Goal: Task Accomplishment & Management: Manage account settings

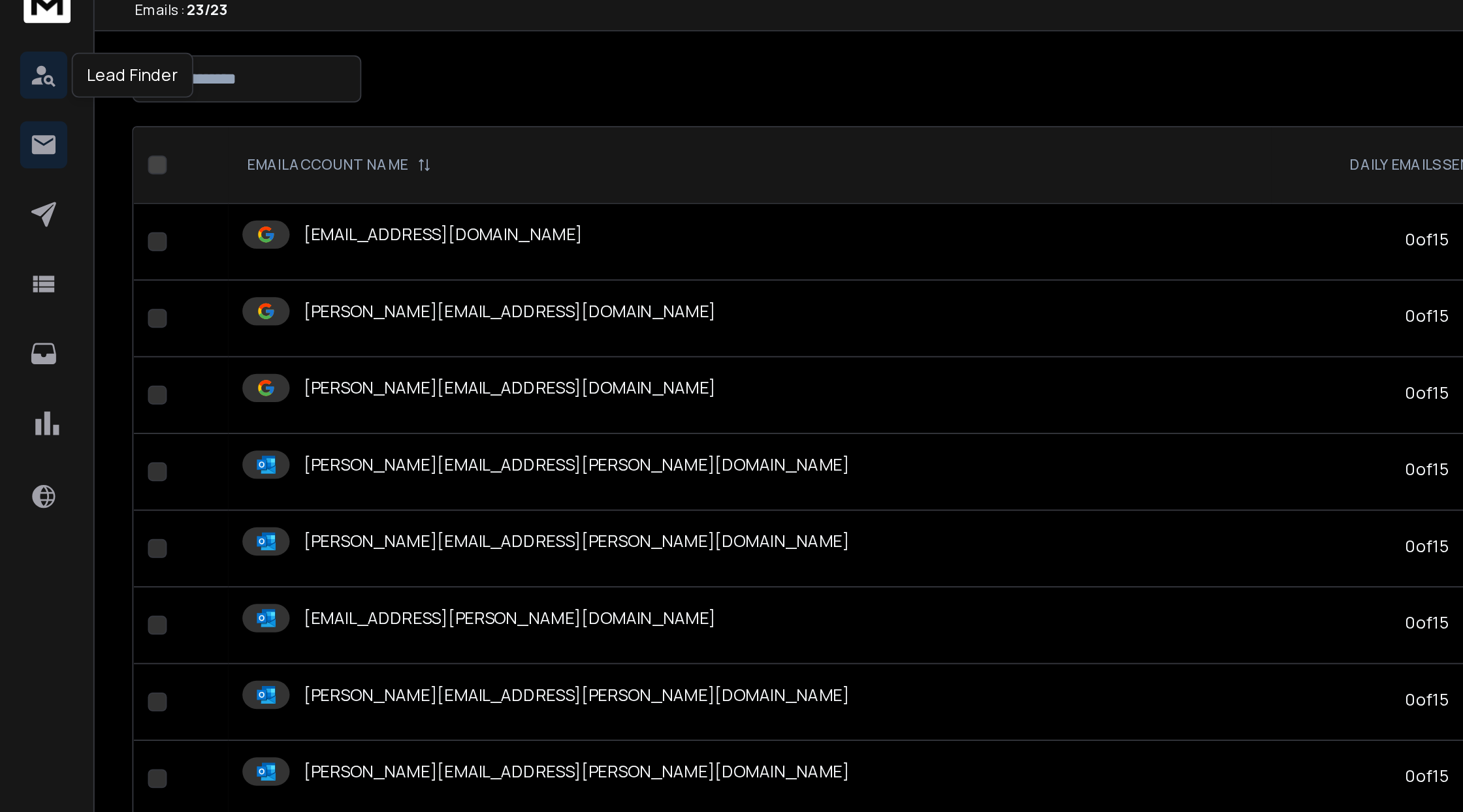
click at [28, 99] on icon at bounding box center [24, 100] width 13 height 6
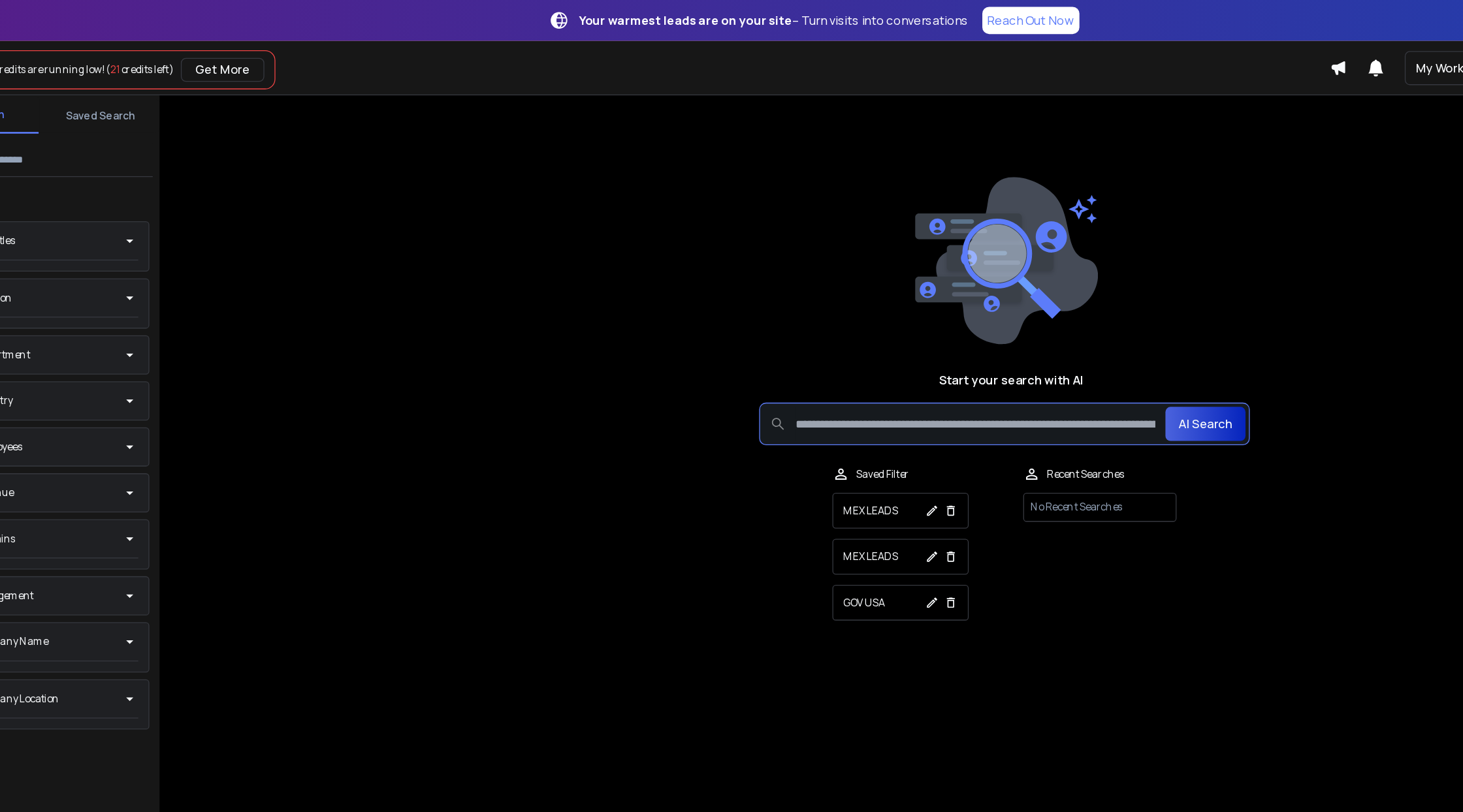
click at [827, 327] on textarea at bounding box center [855, 325] width 276 height 26
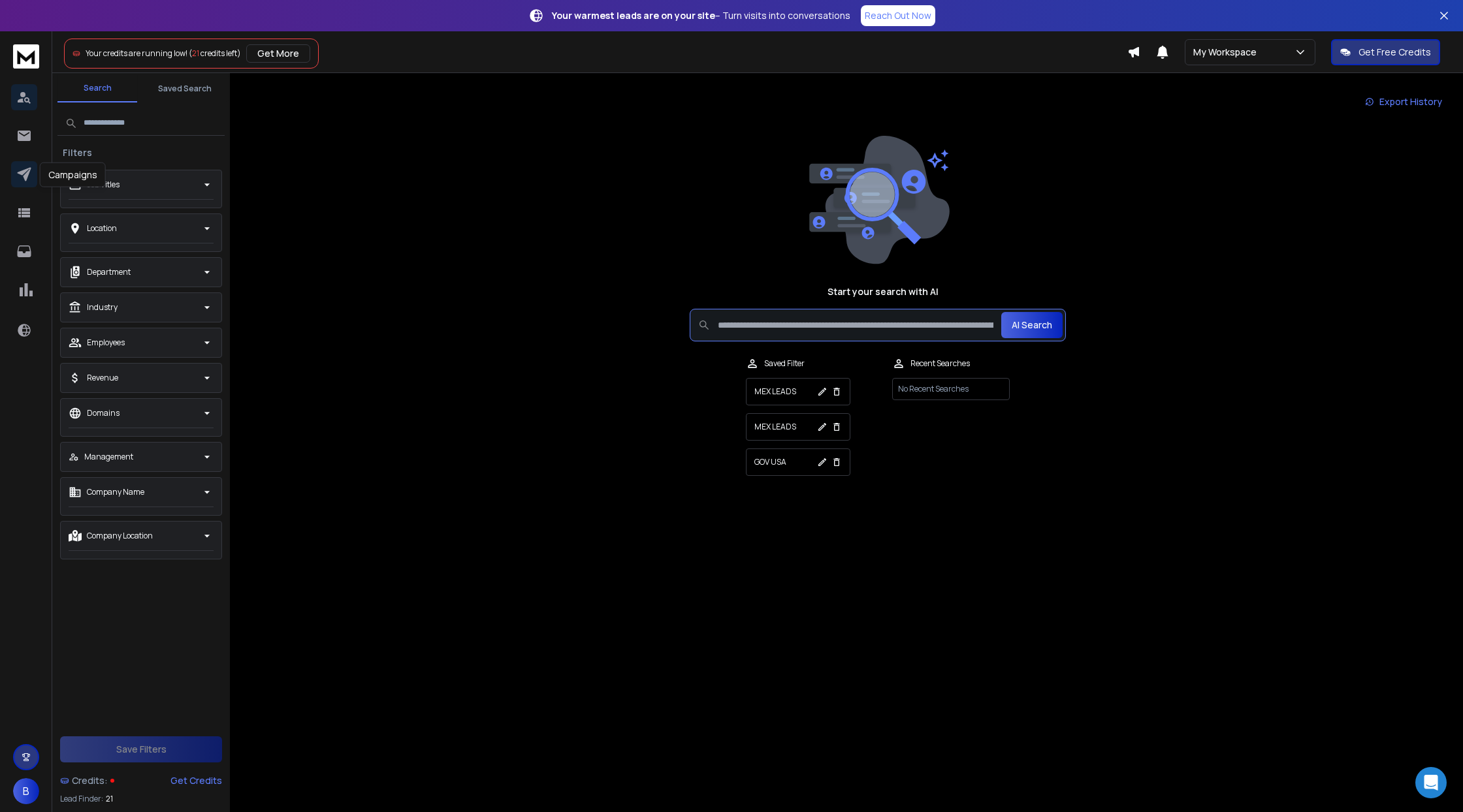
click at [24, 178] on icon at bounding box center [23, 174] width 13 height 13
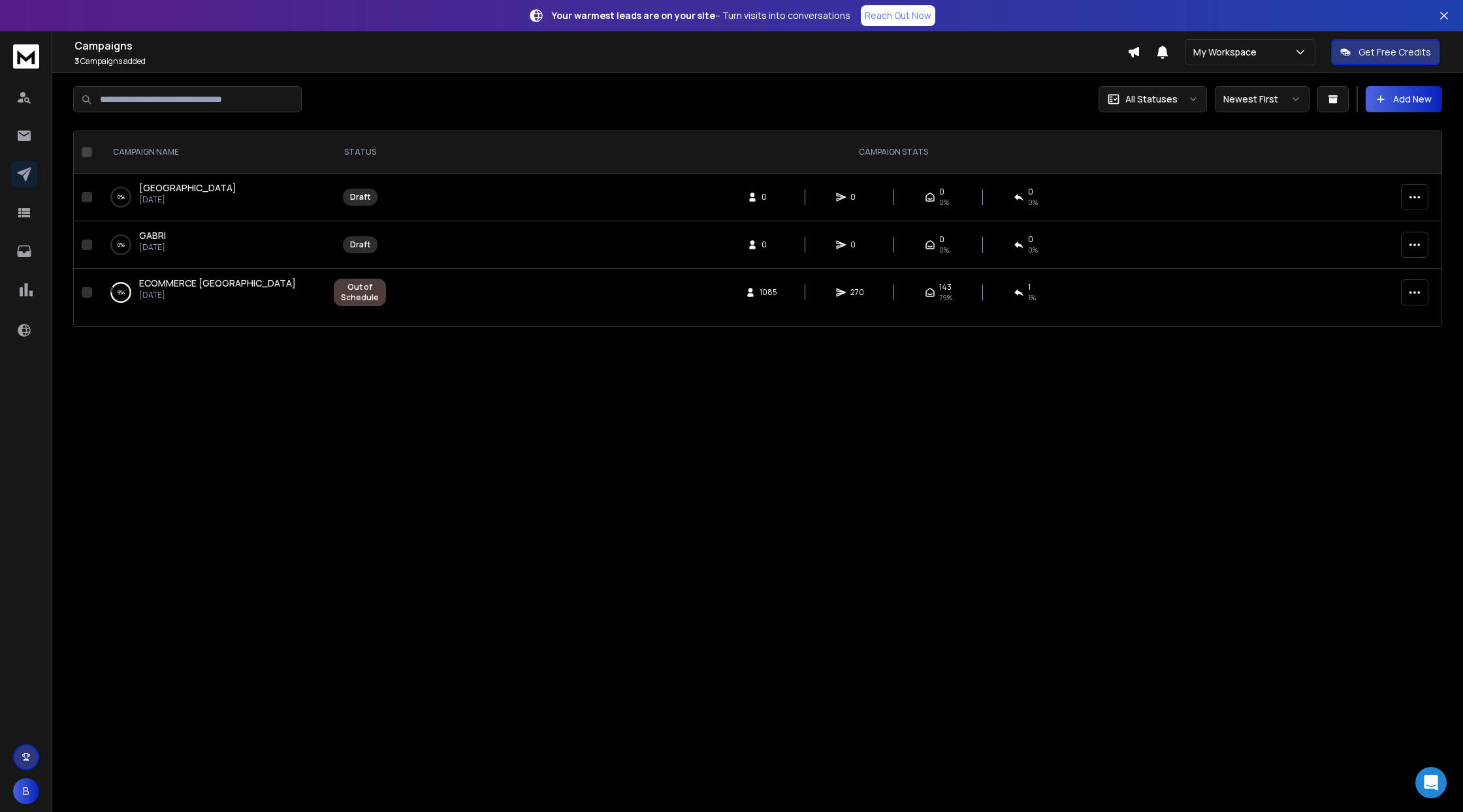
click at [158, 284] on span "ECOMMERCE [GEOGRAPHIC_DATA]" at bounding box center [217, 283] width 157 height 13
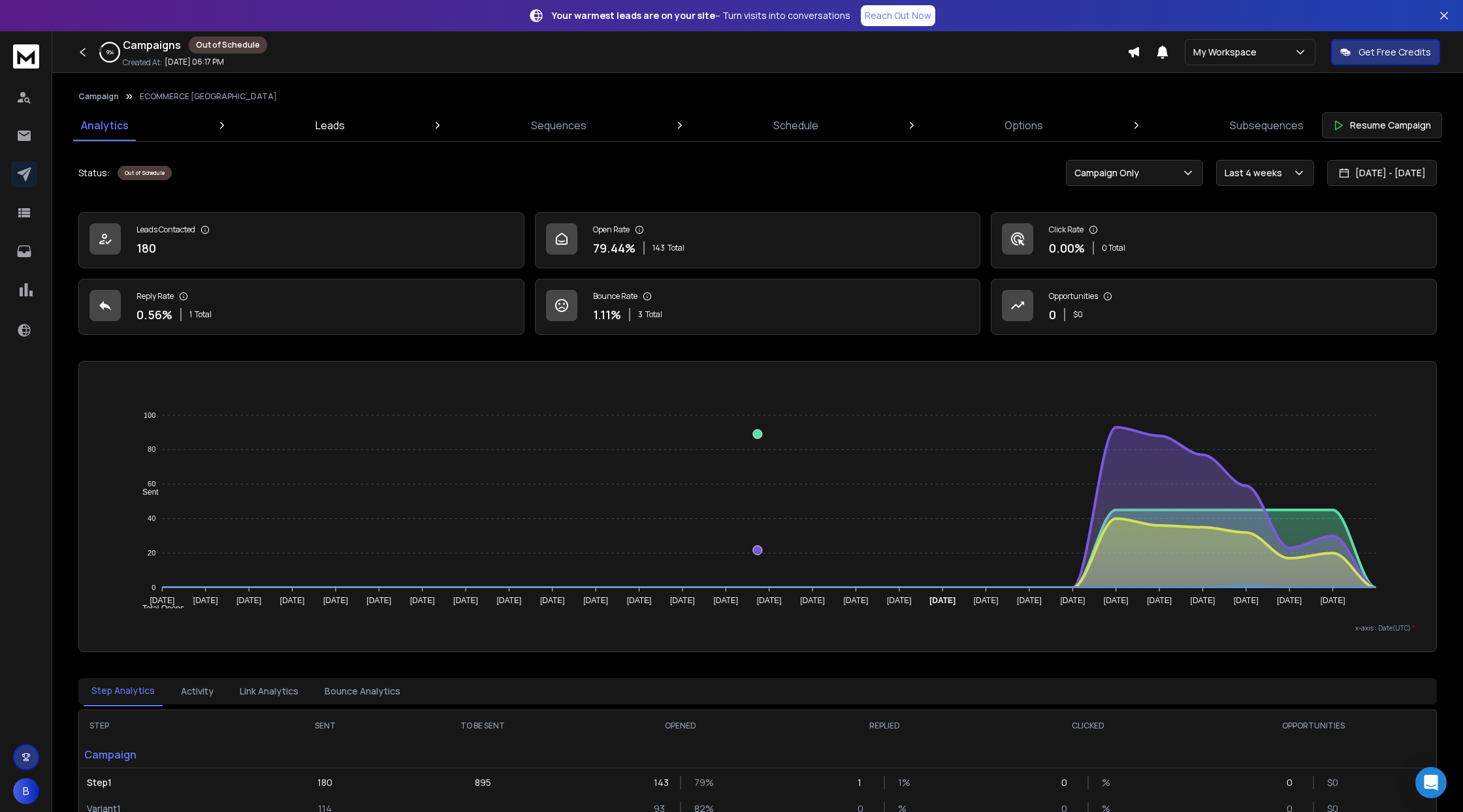
click at [329, 125] on p "Leads" at bounding box center [330, 126] width 30 height 16
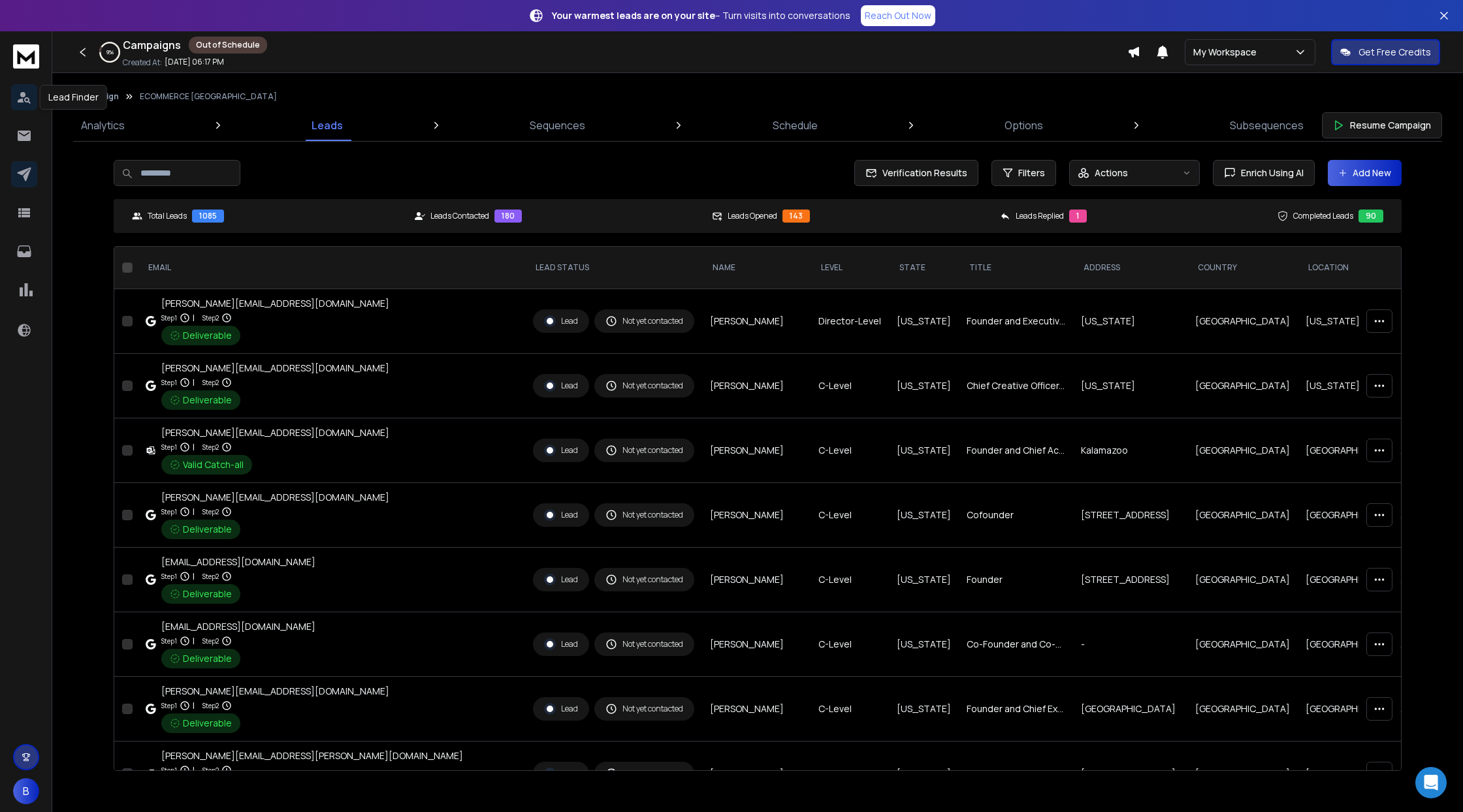
click at [28, 106] on link at bounding box center [24, 97] width 26 height 26
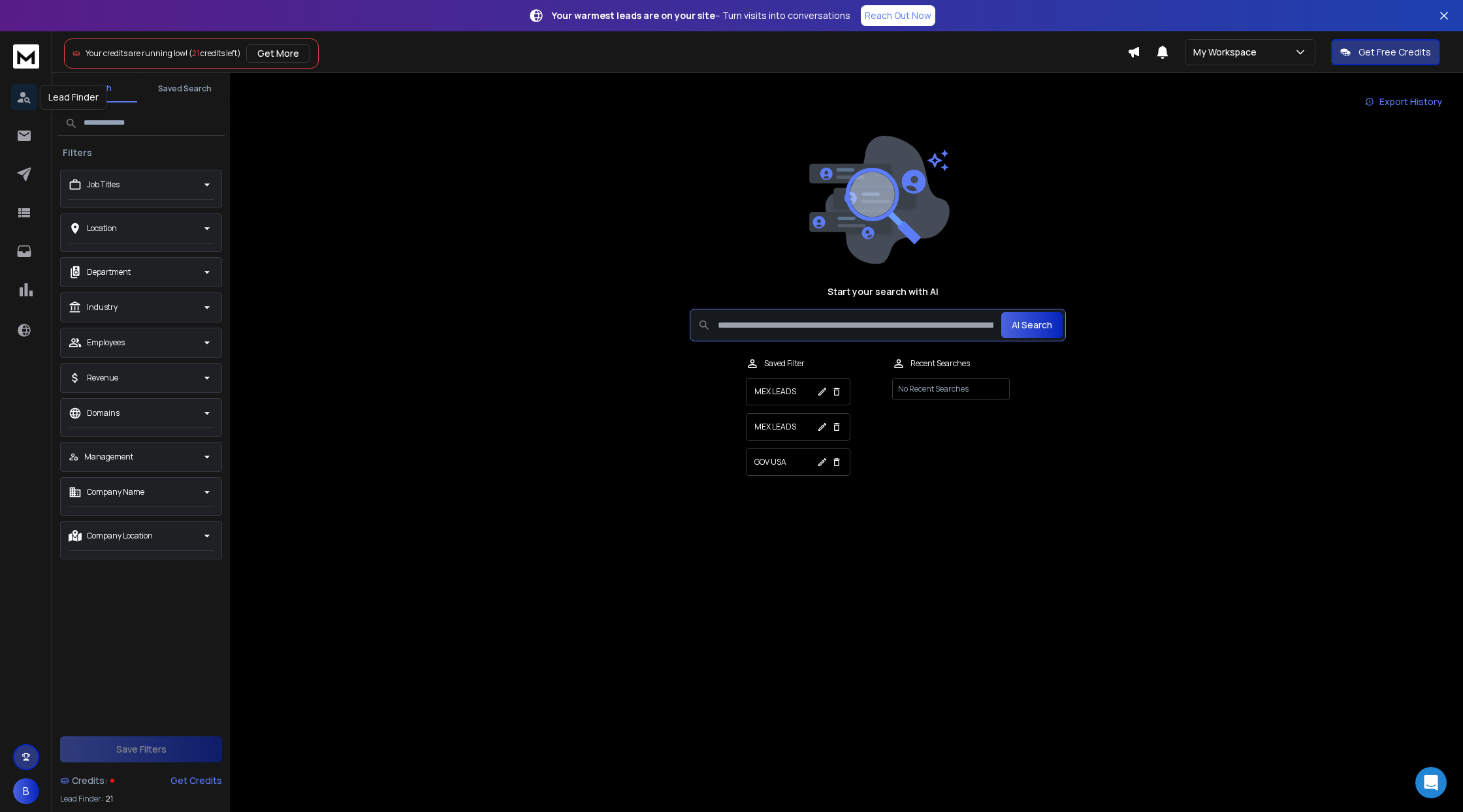
click at [18, 102] on icon at bounding box center [24, 100] width 13 height 6
click at [26, 168] on icon at bounding box center [24, 174] width 16 height 16
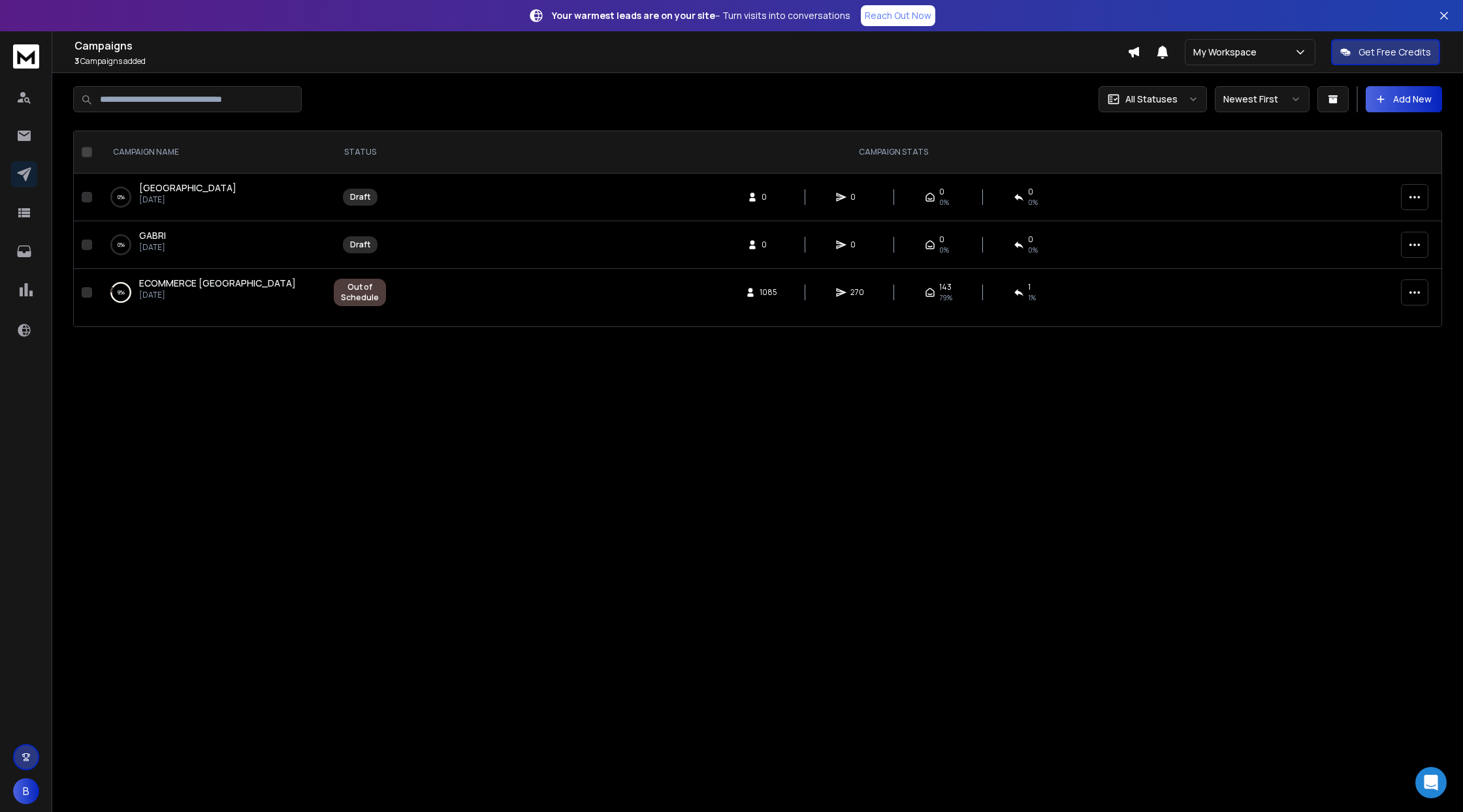
click at [184, 284] on span "ECOMMERCE [GEOGRAPHIC_DATA]" at bounding box center [217, 283] width 157 height 13
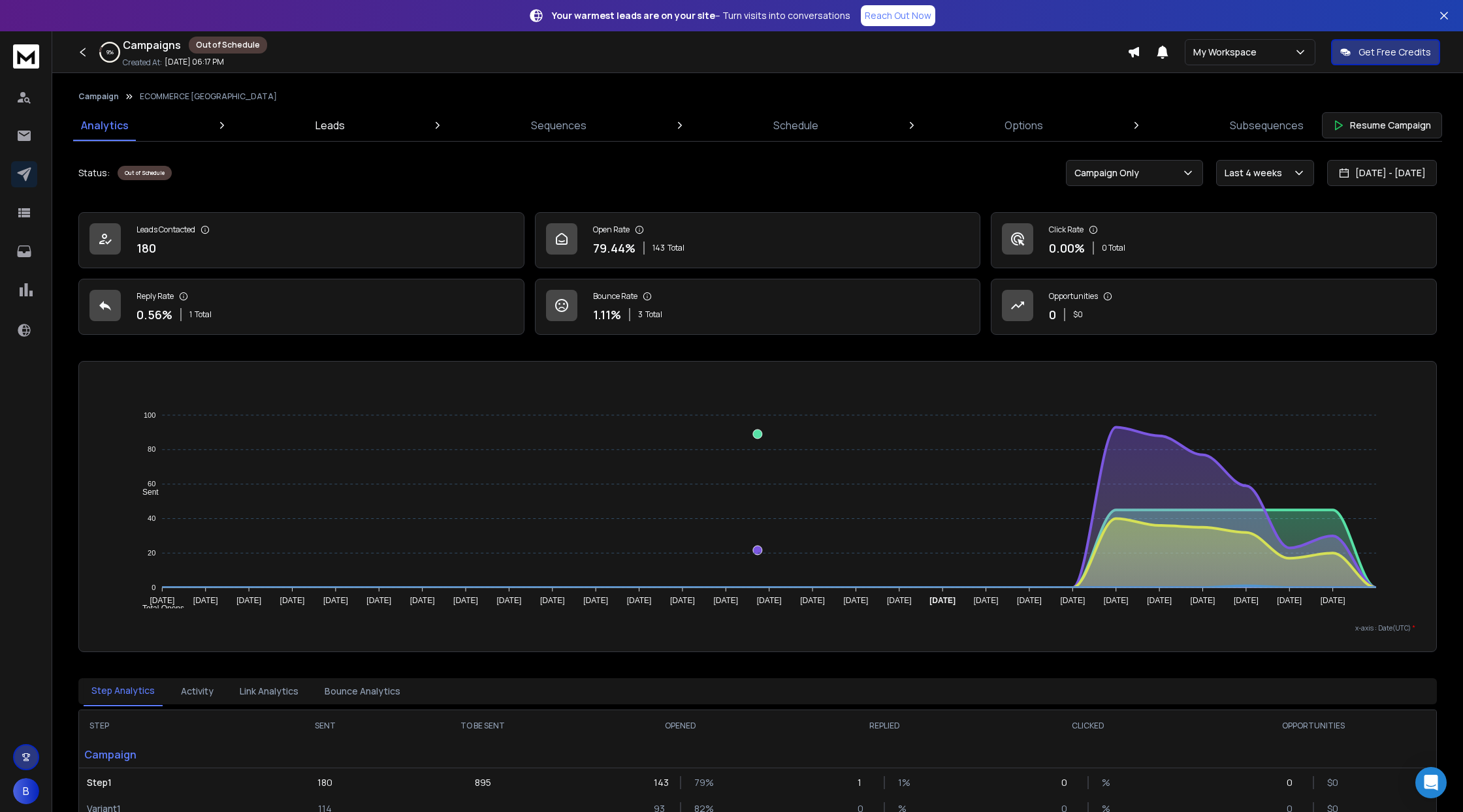
click at [338, 121] on p "Leads" at bounding box center [330, 126] width 30 height 16
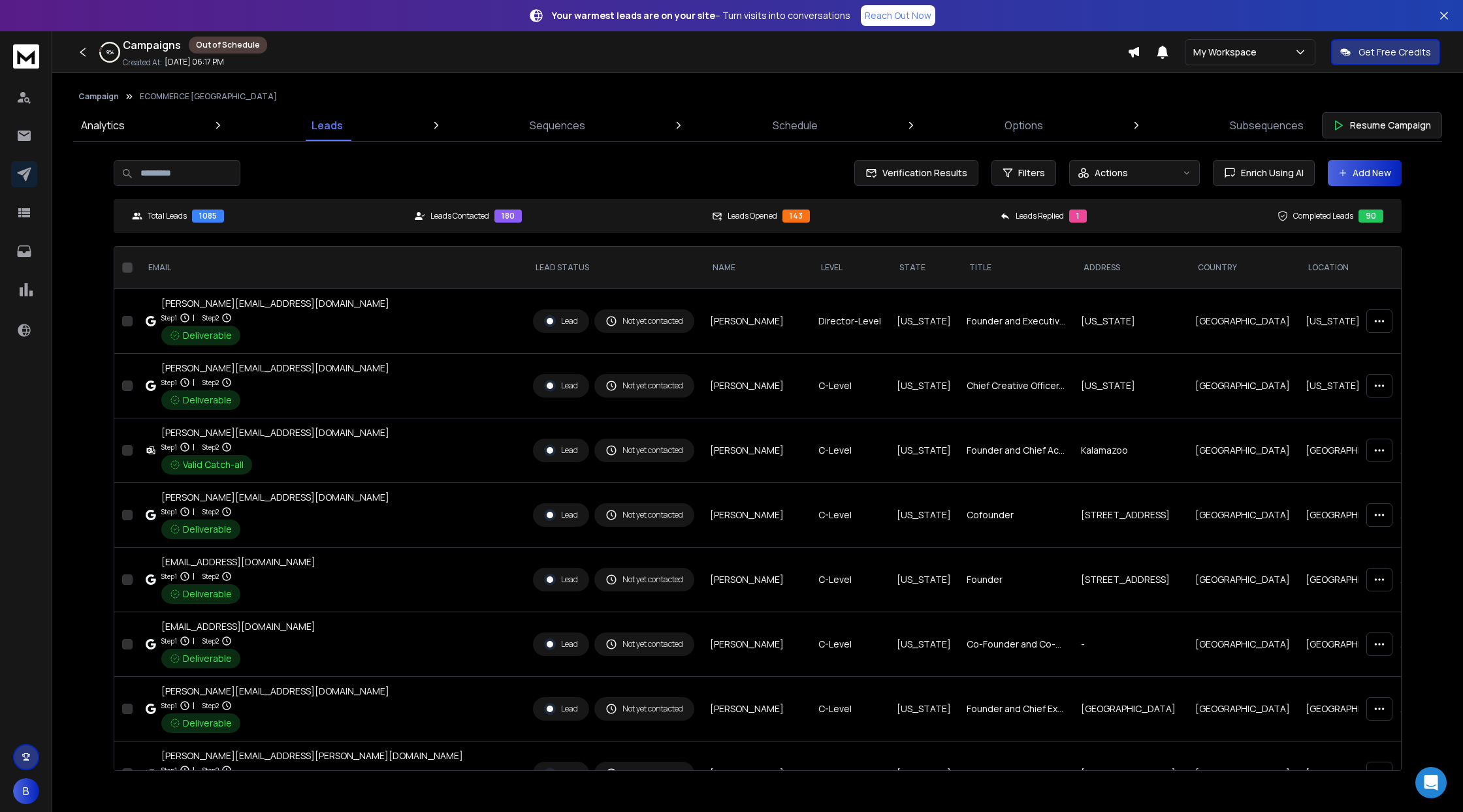
click at [113, 124] on p "Analytics" at bounding box center [103, 126] width 44 height 16
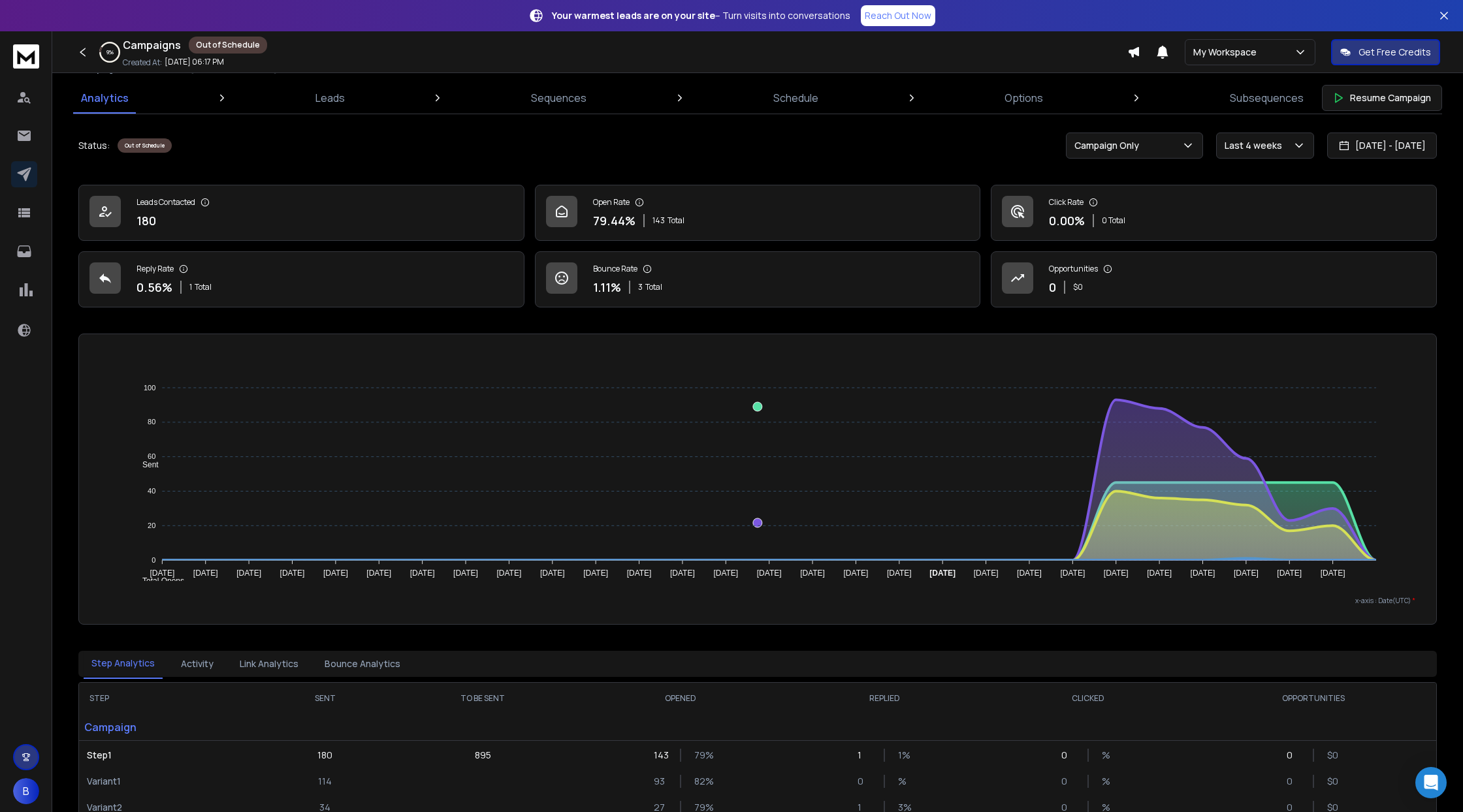
scroll to position [18, 0]
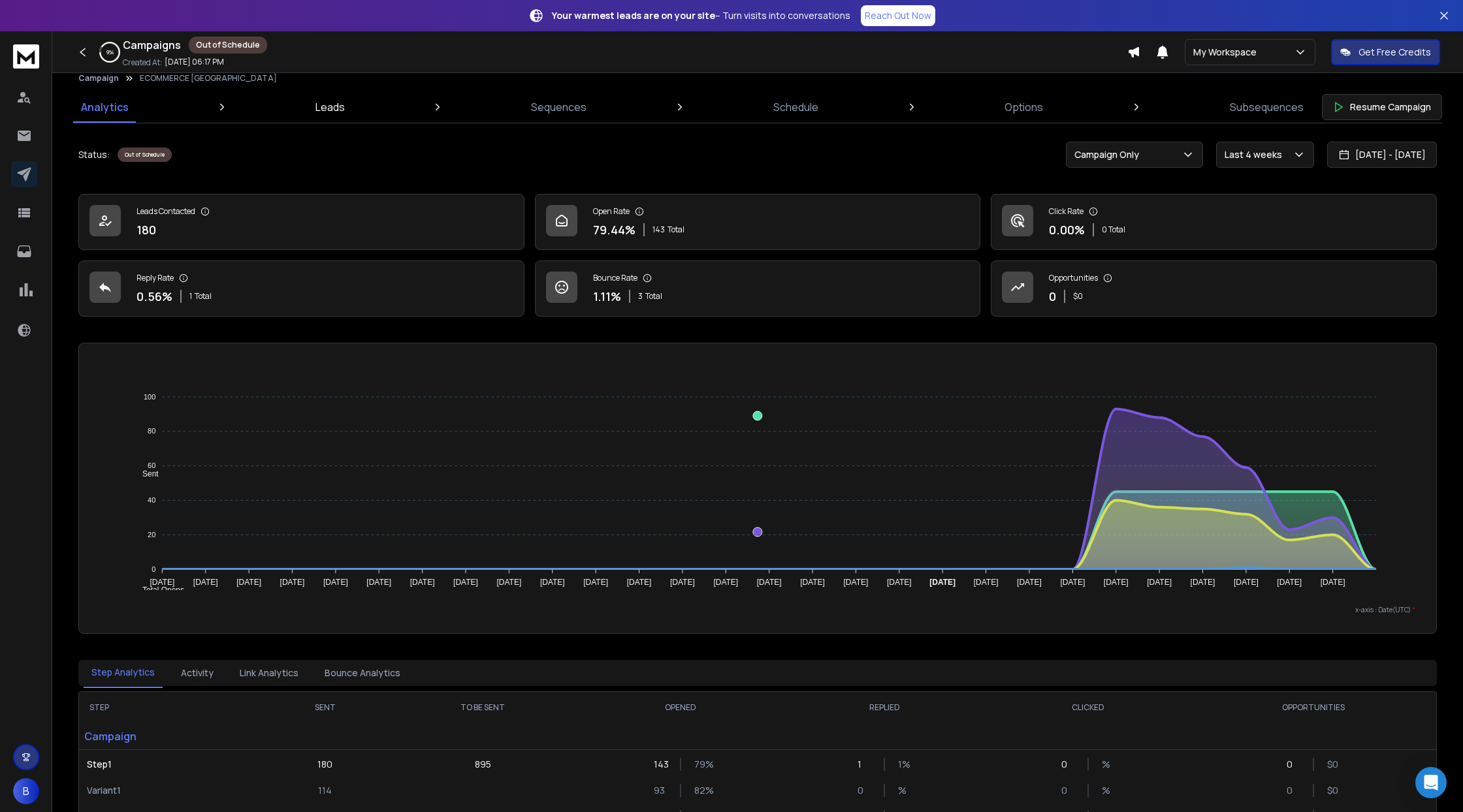
click at [330, 102] on p "Leads" at bounding box center [330, 107] width 30 height 16
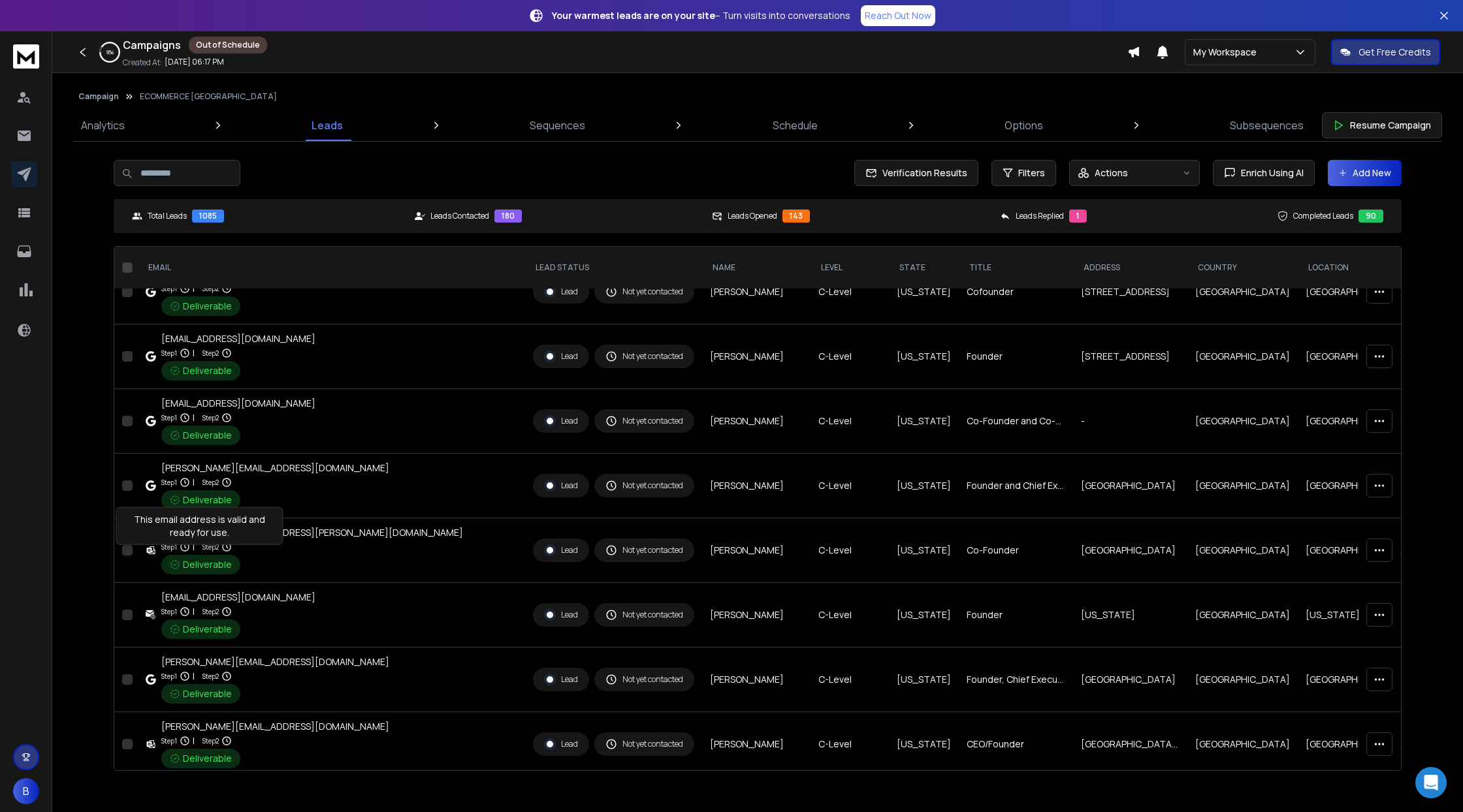
scroll to position [225, 0]
click at [569, 118] on p "Sequences" at bounding box center [558, 126] width 56 height 16
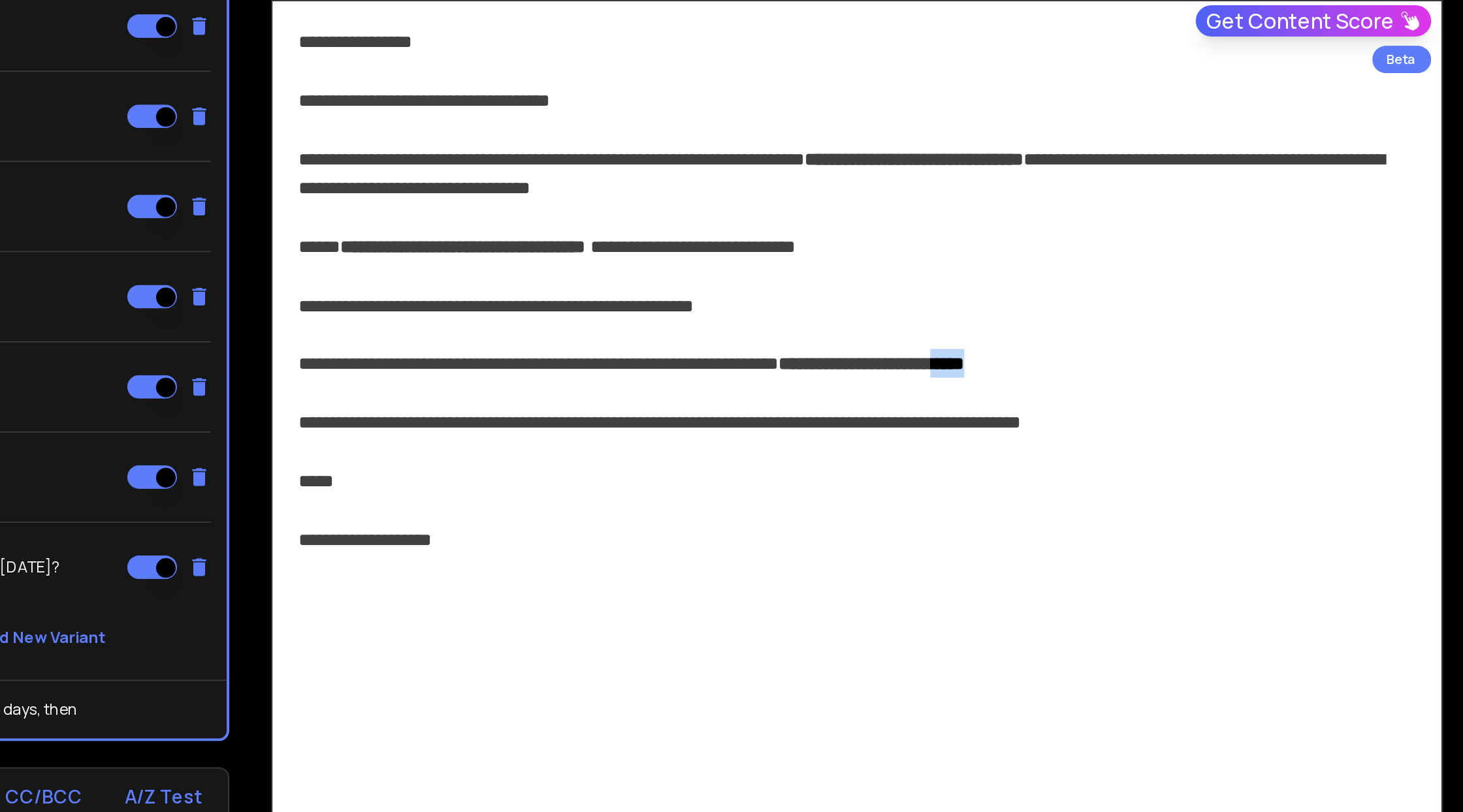
drag, startPoint x: 959, startPoint y: 396, endPoint x: 951, endPoint y: 396, distance: 8.0
click at [908, 394] on strong "**********" at bounding box center [861, 389] width 92 height 9
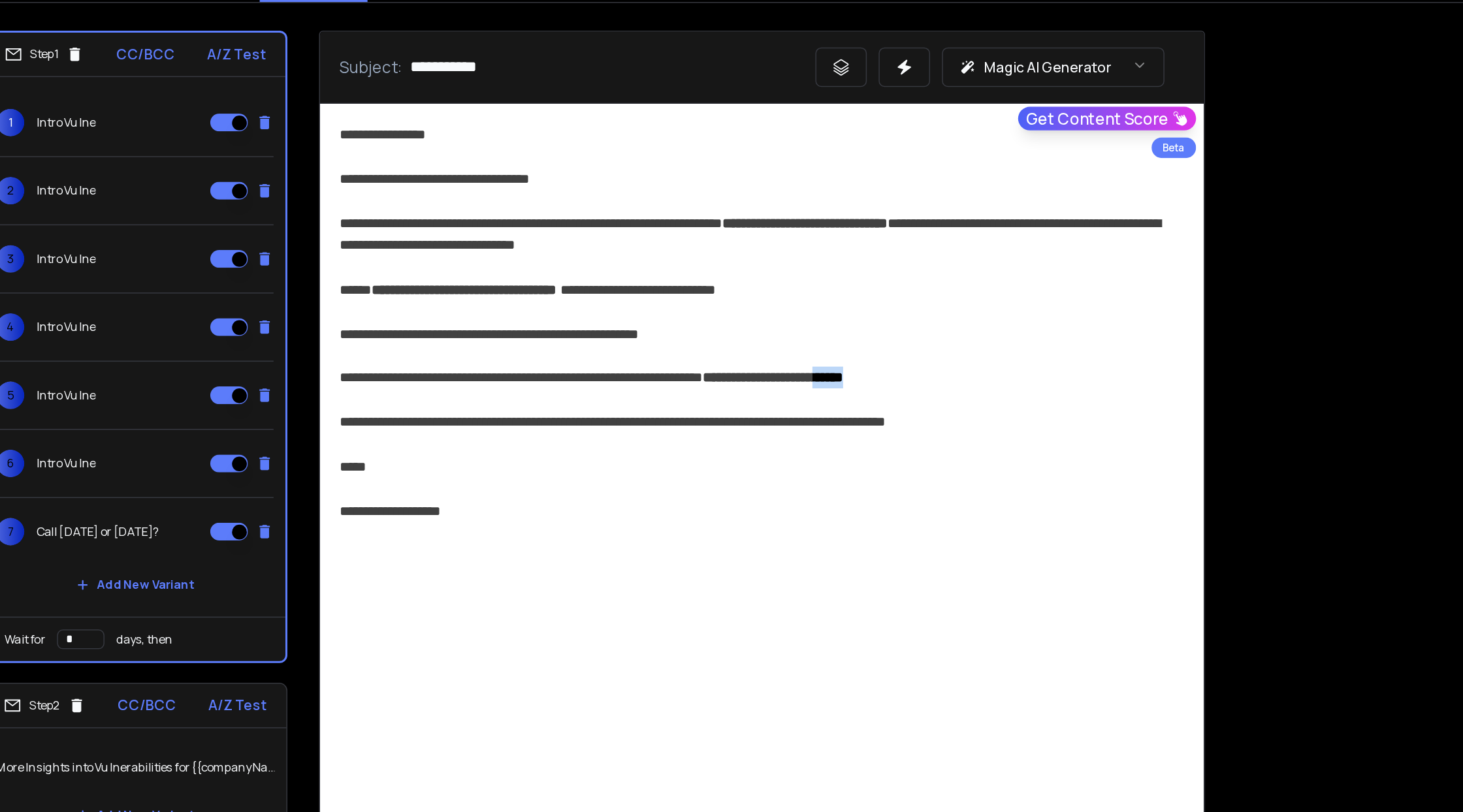
click at [407, 263] on p "Intro Vulne" at bounding box center [395, 265] width 40 height 11
click at [407, 271] on div "2 Intro Vulne" at bounding box center [381, 266] width 66 height 18
click at [406, 307] on p "Intro Vulne" at bounding box center [395, 310] width 40 height 11
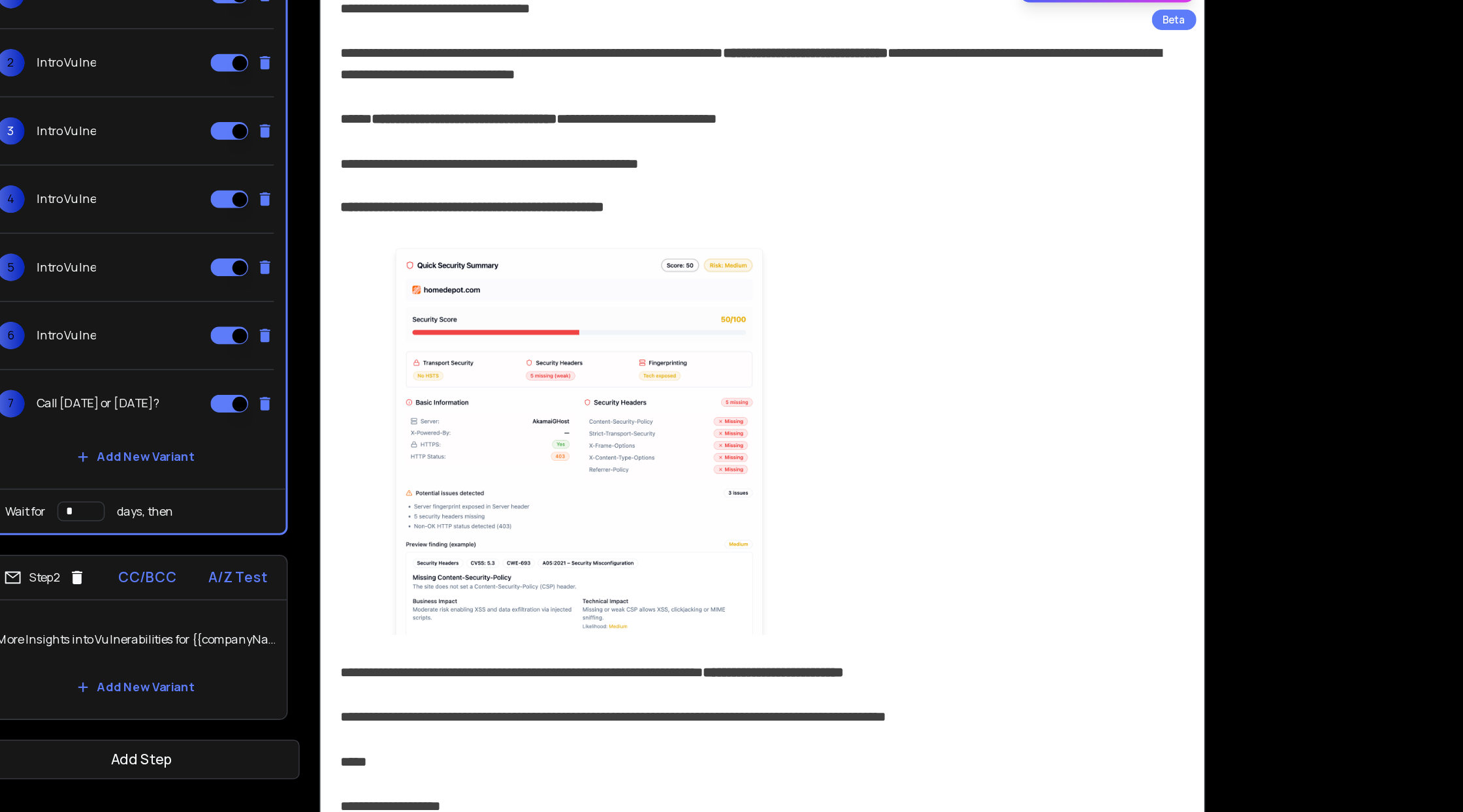
scroll to position [20, 0]
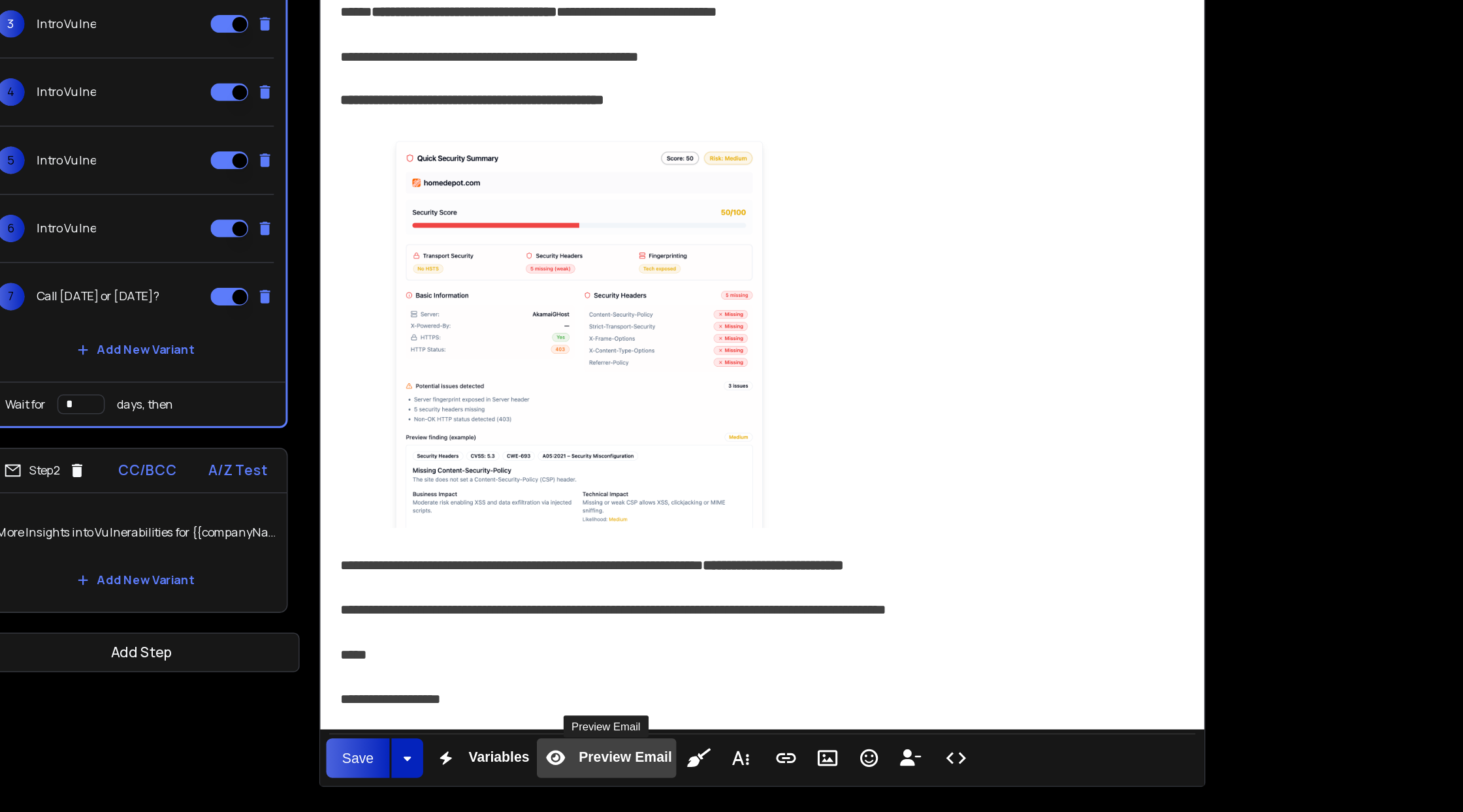
click at [766, 746] on span "Preview Email" at bounding box center [764, 776] width 66 height 11
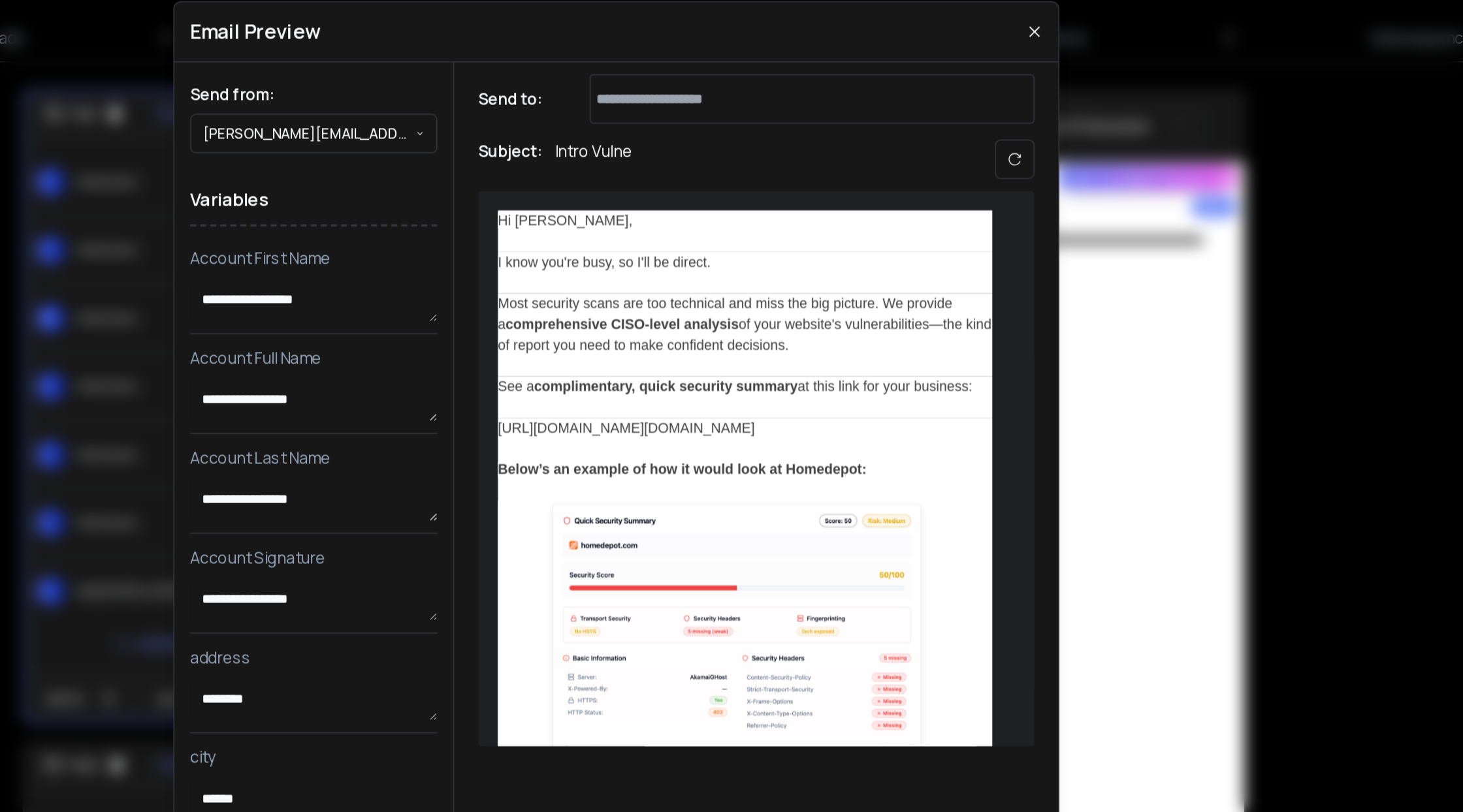
drag, startPoint x: 874, startPoint y: 369, endPoint x: 783, endPoint y: 366, distance: 91.0
click at [823, 369] on span "[URL][DOMAIN_NAME][DOMAIN_NAME]" at bounding box center [737, 363] width 170 height 11
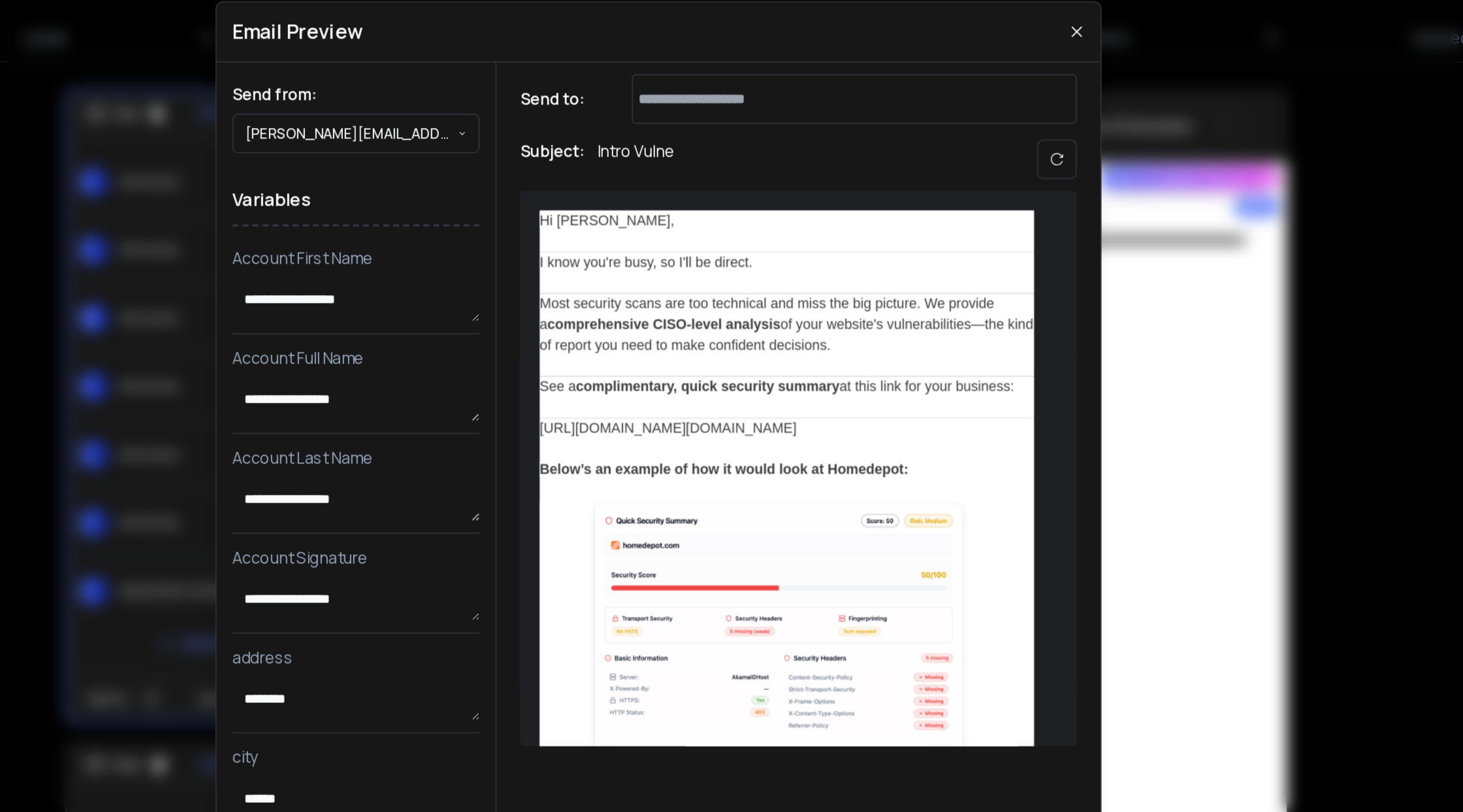
drag, startPoint x: 883, startPoint y: 371, endPoint x: 655, endPoint y: 368, distance: 228.0
click at [655, 368] on div "Hi [PERSON_NAME], I know you're busy, so I'll be direct. Most security scans ar…" at bounding box center [824, 390] width 368 height 367
click at [1007, 104] on icon at bounding box center [1008, 102] width 11 height 11
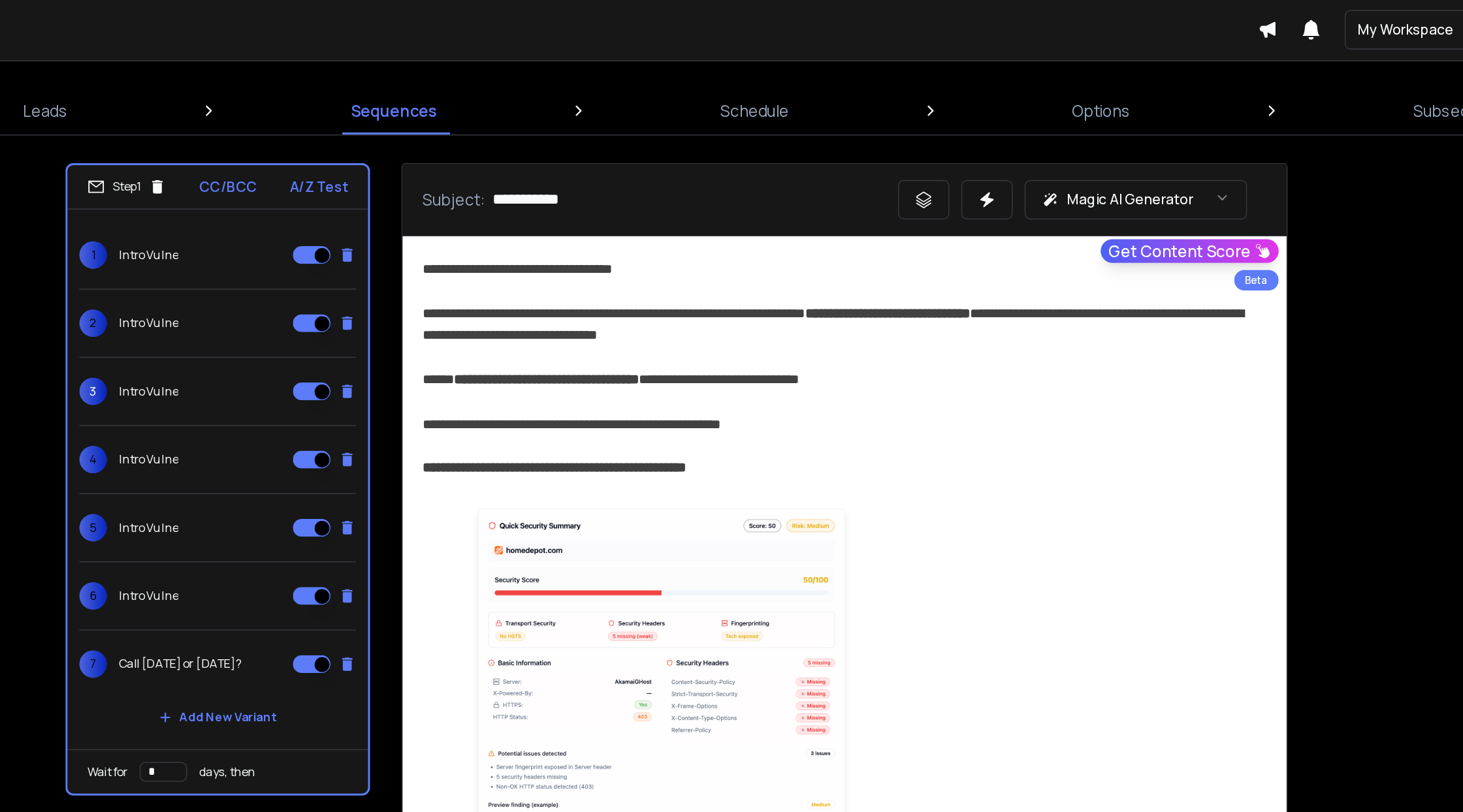
click at [427, 474] on p "Call [DATE] or [DATE]?" at bounding box center [415, 471] width 81 height 11
type input "**********"
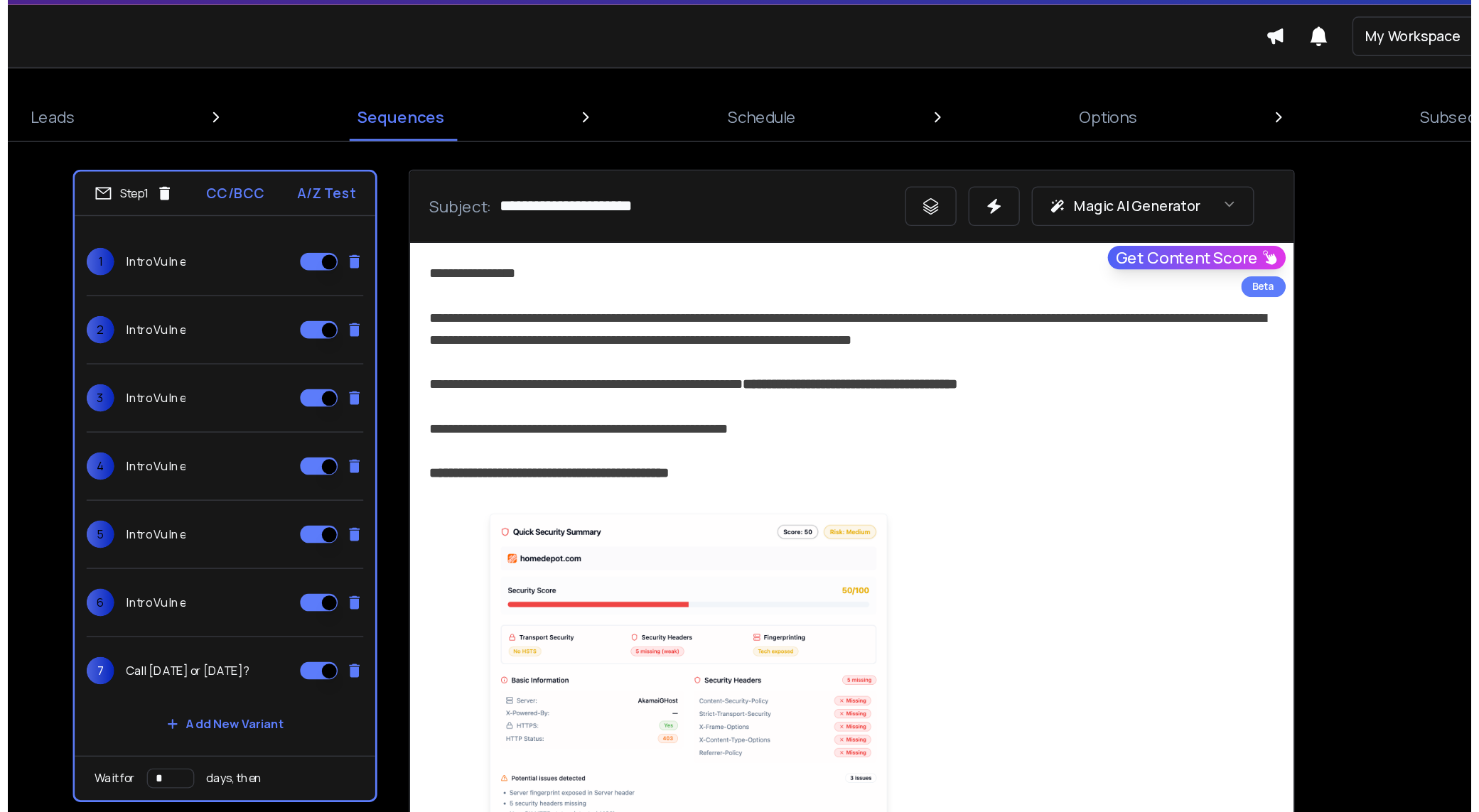
scroll to position [0, 0]
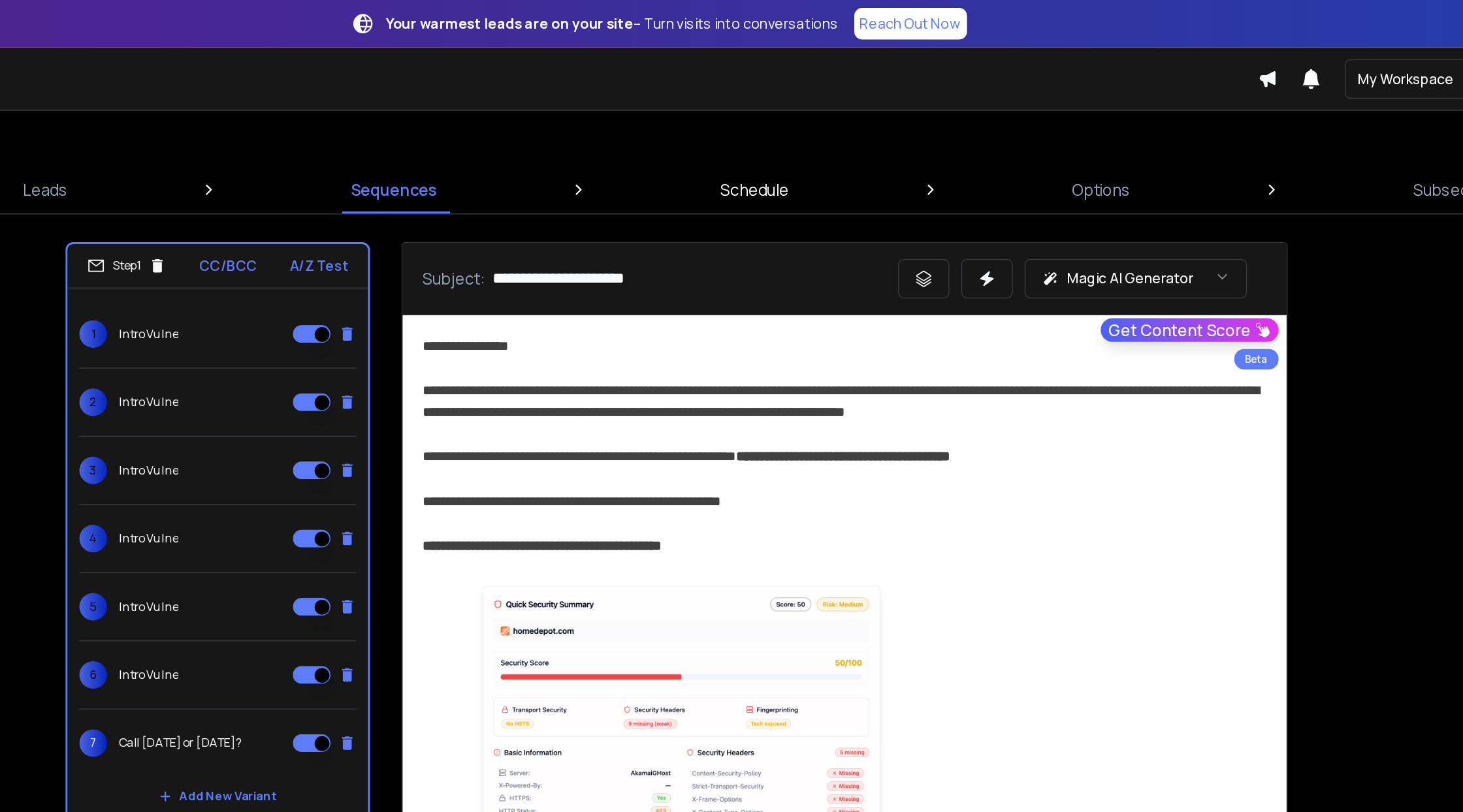
click at [804, 133] on link "Schedule" at bounding box center [795, 125] width 61 height 31
